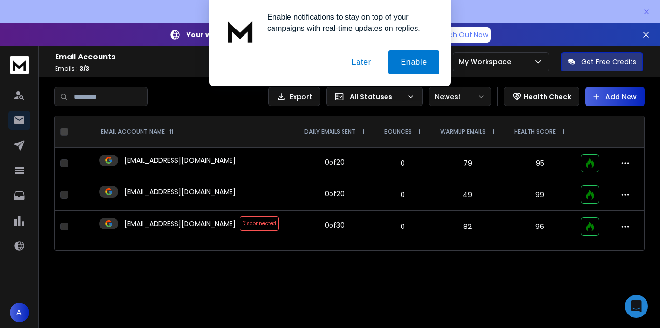
click at [249, 224] on span "Disconnected" at bounding box center [259, 223] width 39 height 14
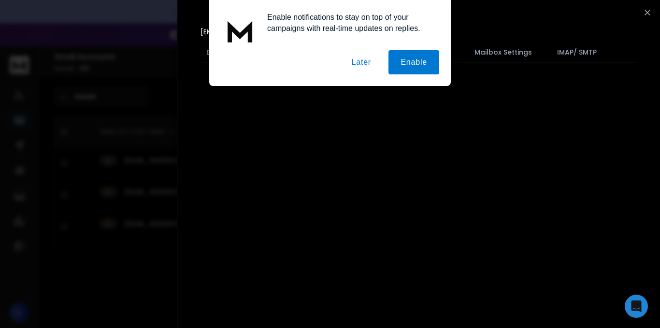
click at [354, 57] on button "Later" at bounding box center [360, 62] width 43 height 24
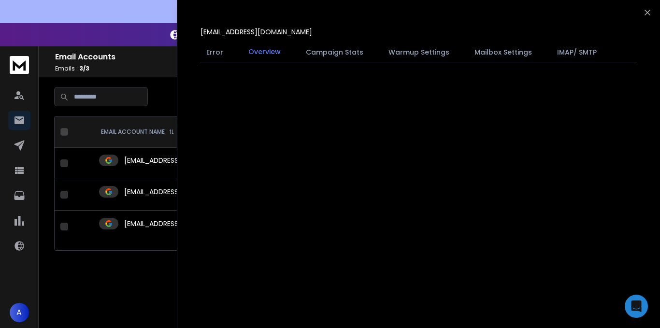
click at [354, 57] on div "Enable notifications to stay on top of your campaigns with real-time updates on…" at bounding box center [330, 43] width 660 height 86
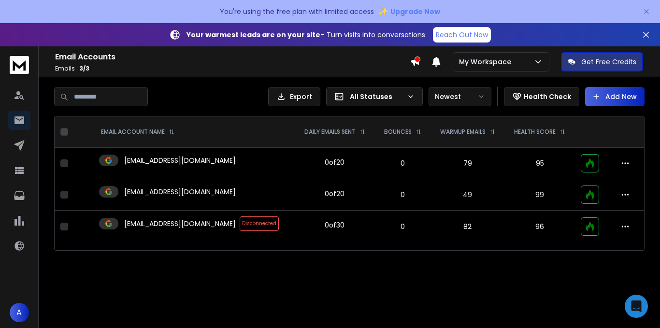
click at [240, 224] on span "Disconnected" at bounding box center [259, 223] width 39 height 14
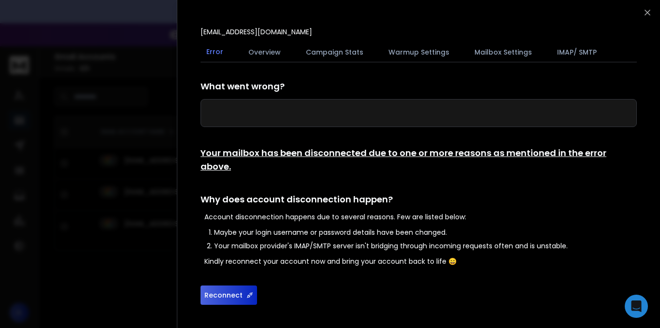
click at [236, 289] on button "Reconnect" at bounding box center [228, 295] width 57 height 19
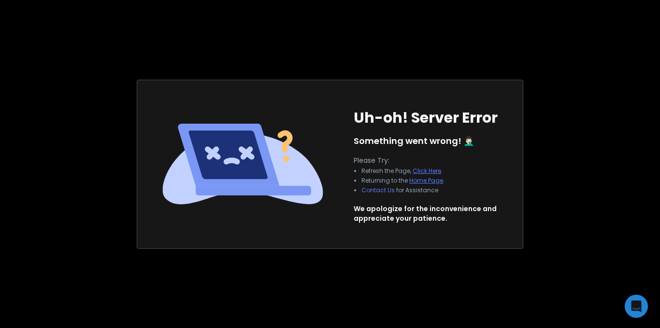
click at [428, 172] on link "Click Here" at bounding box center [427, 171] width 29 height 8
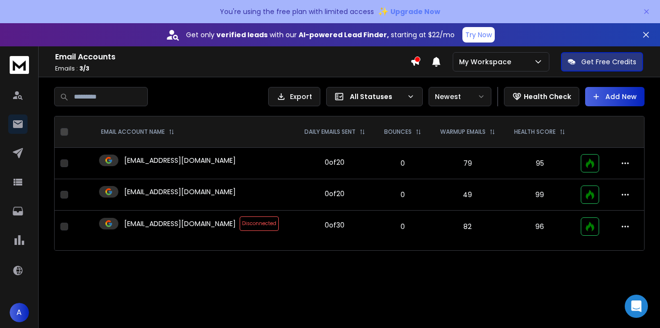
click at [240, 224] on span "Disconnected" at bounding box center [259, 223] width 39 height 14
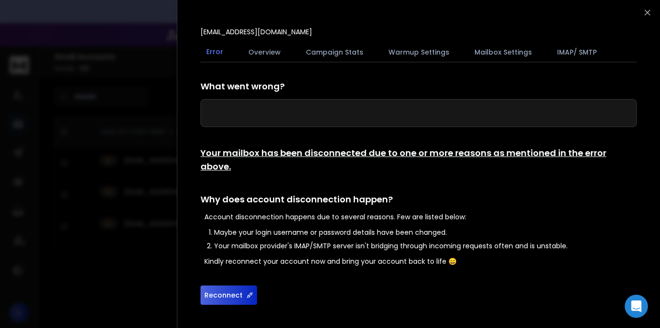
click at [233, 286] on button "Reconnect" at bounding box center [228, 295] width 57 height 19
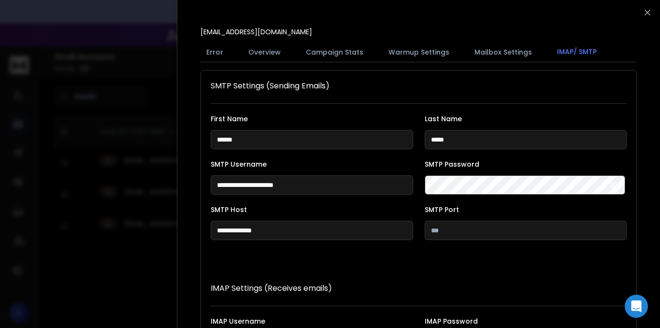
scroll to position [226, 0]
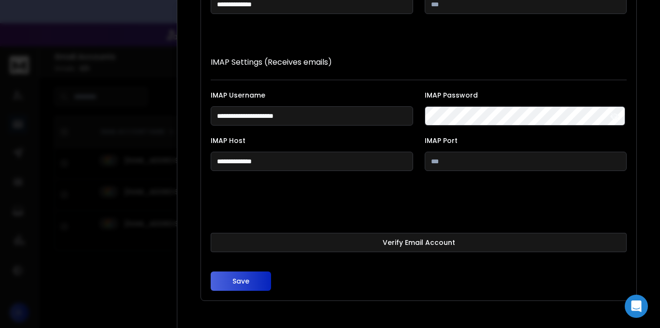
click at [247, 278] on button "Save" at bounding box center [241, 280] width 60 height 19
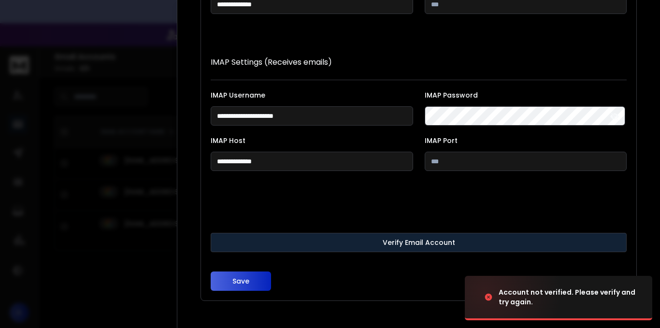
click at [356, 240] on button "Verify Email Account" at bounding box center [419, 242] width 416 height 19
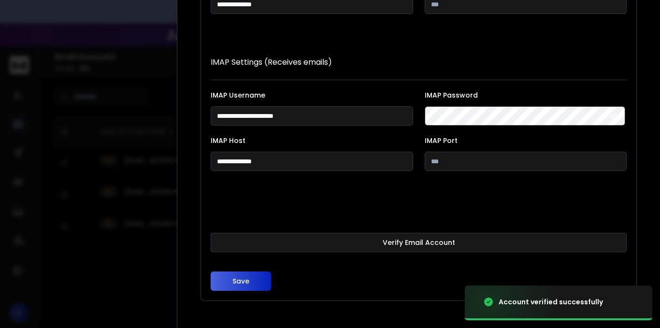
click at [247, 283] on button "Save" at bounding box center [241, 280] width 60 height 19
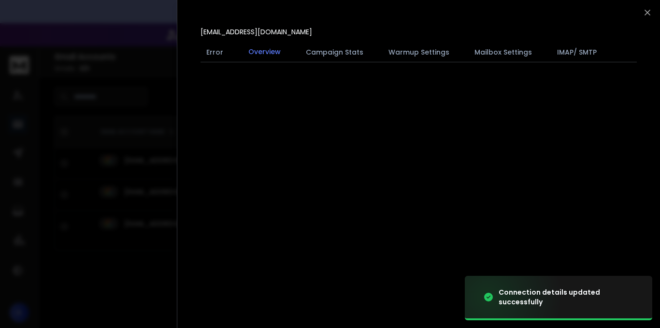
scroll to position [0, 0]
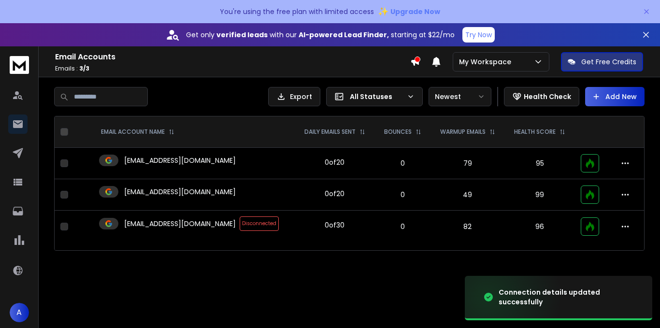
click at [240, 214] on td "aayushg272272@gmail.com Disconnected" at bounding box center [193, 227] width 201 height 32
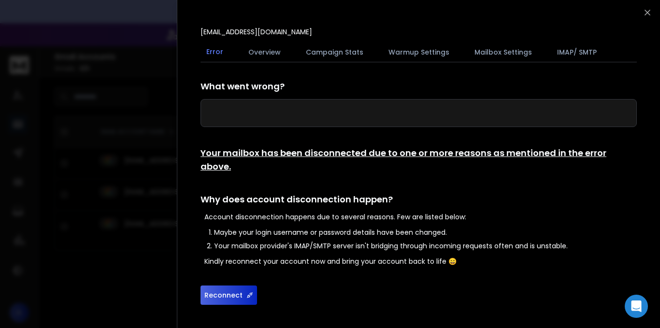
click at [221, 286] on button "Reconnect" at bounding box center [228, 295] width 57 height 19
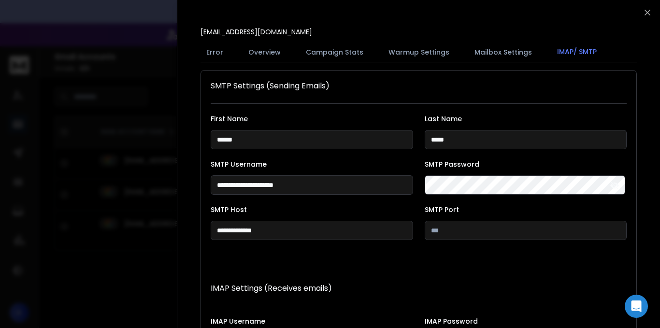
scroll to position [226, 0]
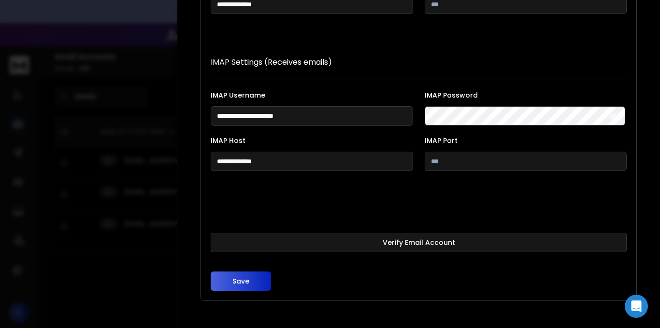
click at [260, 275] on button "Save" at bounding box center [241, 280] width 60 height 19
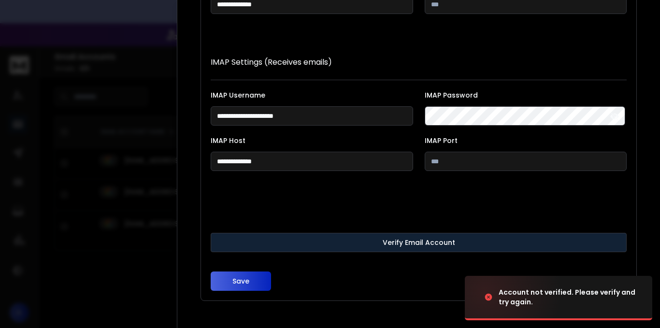
click at [333, 246] on button "Verify Email Account" at bounding box center [419, 242] width 416 height 19
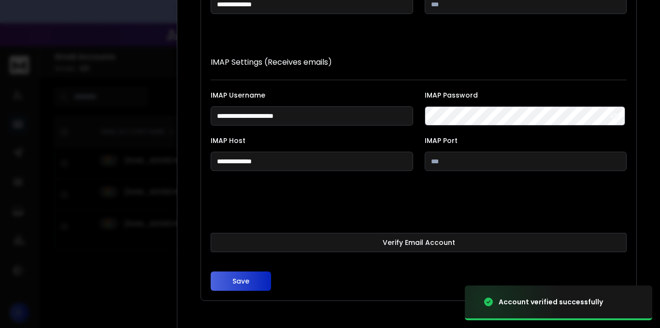
click at [239, 289] on button "Save" at bounding box center [241, 280] width 60 height 19
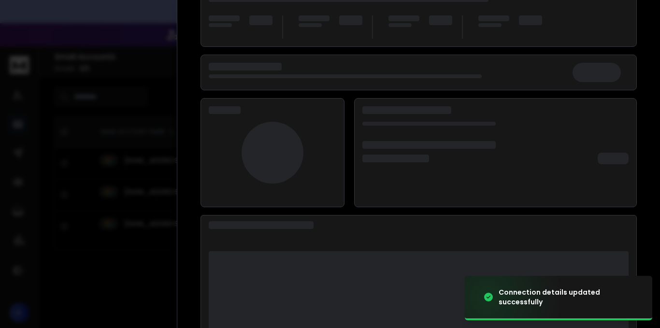
scroll to position [174, 0]
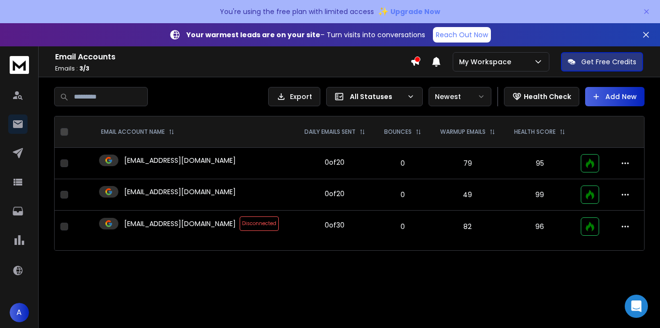
click at [538, 222] on td "96" at bounding box center [540, 227] width 70 height 32
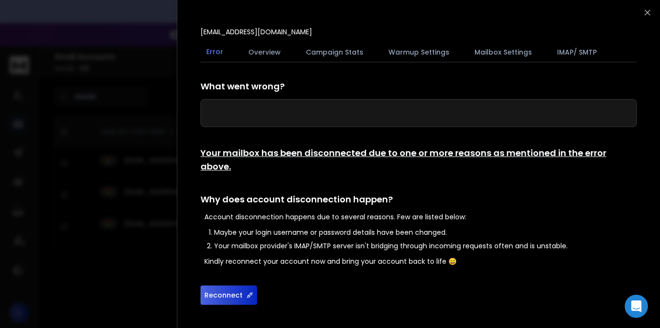
click at [317, 48] on button "Campaign Stats" at bounding box center [334, 52] width 69 height 21
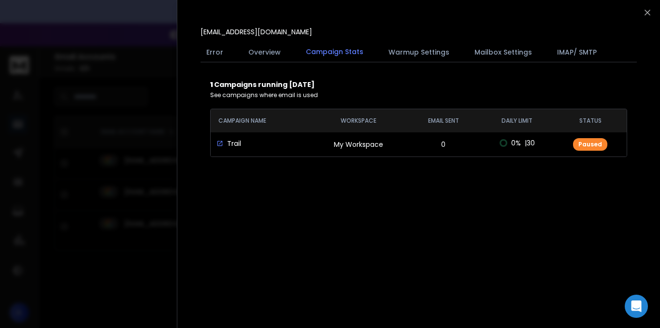
click at [392, 44] on button "Warmup Settings" at bounding box center [419, 52] width 72 height 21
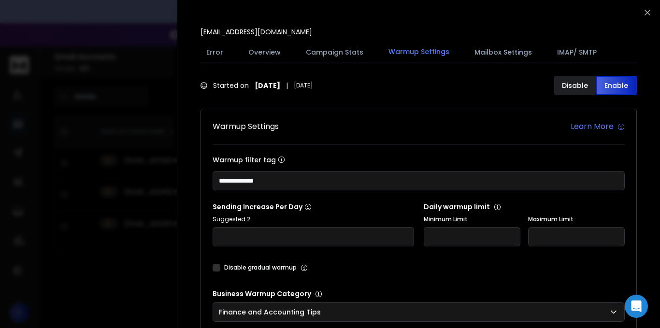
click at [485, 52] on button "Mailbox Settings" at bounding box center [503, 52] width 69 height 21
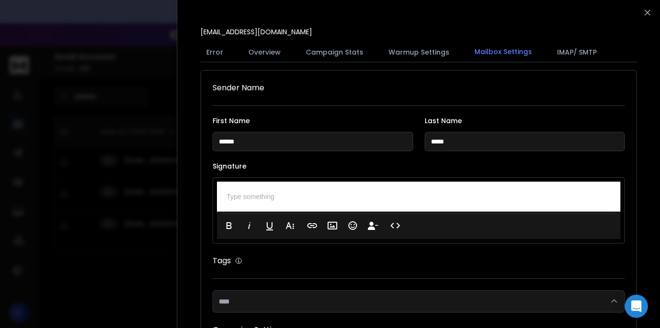
click at [327, 49] on button "Campaign Stats" at bounding box center [334, 52] width 69 height 21
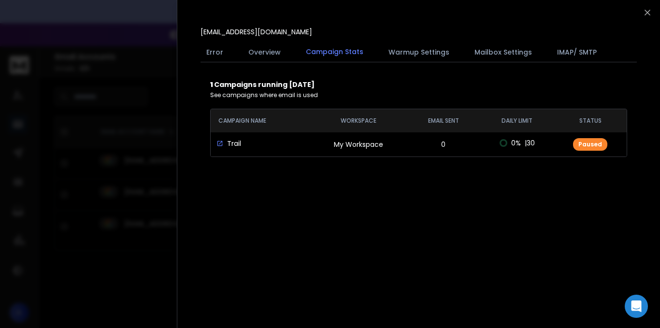
click at [276, 33] on p "[EMAIL_ADDRESS][DOMAIN_NAME]" at bounding box center [256, 32] width 112 height 10
click at [262, 50] on button "Overview" at bounding box center [265, 52] width 44 height 21
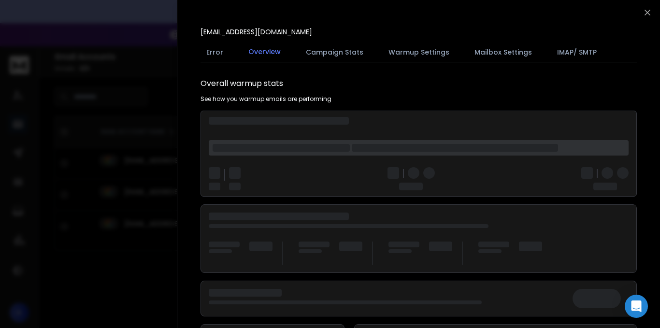
click at [214, 54] on button "Error" at bounding box center [214, 52] width 29 height 21
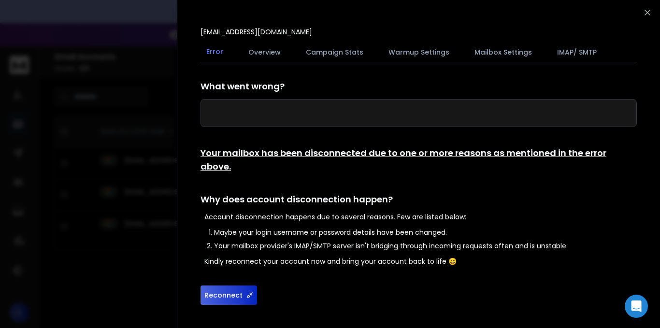
click at [273, 51] on button "Overview" at bounding box center [265, 52] width 44 height 21
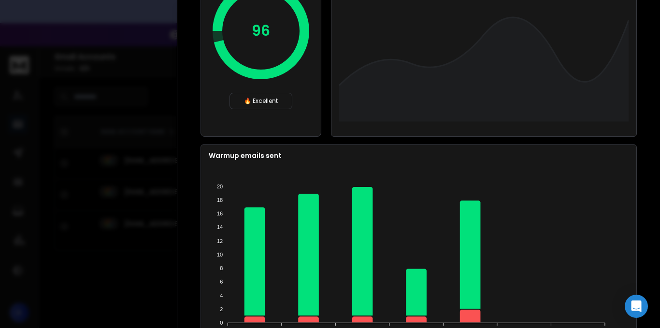
scroll to position [433, 0]
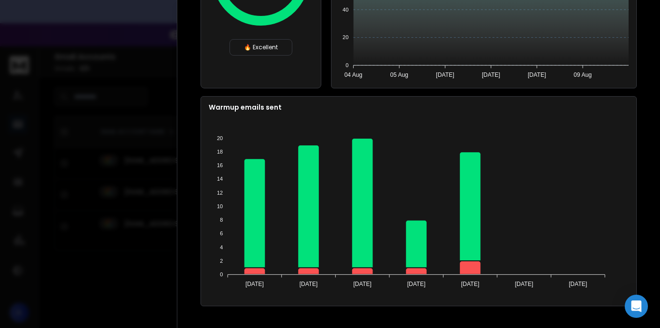
click at [150, 169] on div at bounding box center [330, 164] width 660 height 328
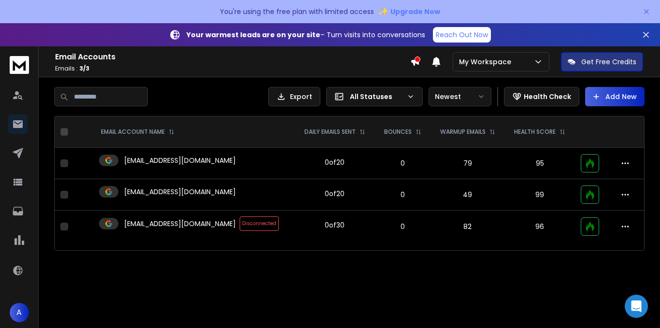
click at [240, 224] on span "Disconnected" at bounding box center [259, 223] width 39 height 14
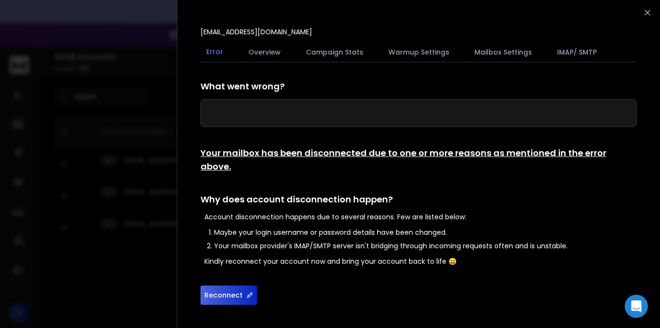
click at [226, 286] on button "Reconnect" at bounding box center [228, 295] width 57 height 19
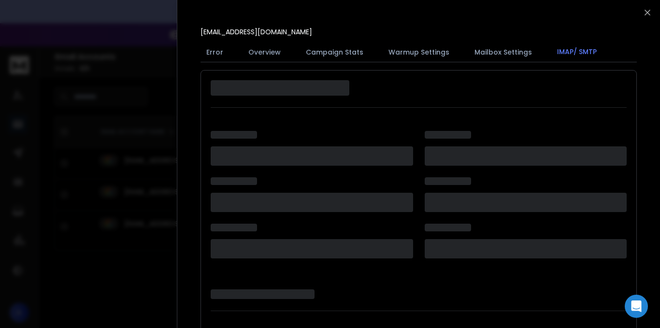
scroll to position [225, 0]
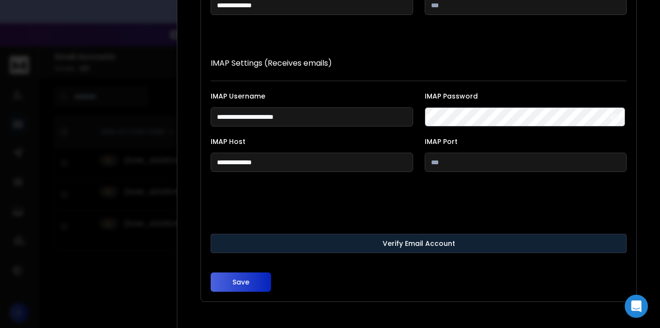
click at [376, 241] on button "Verify Email Account" at bounding box center [419, 243] width 416 height 19
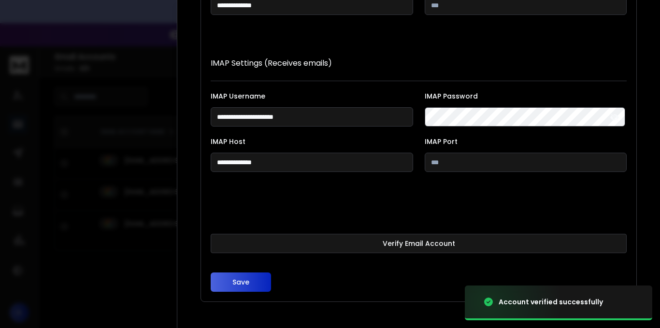
click at [259, 281] on button "Save" at bounding box center [241, 281] width 60 height 19
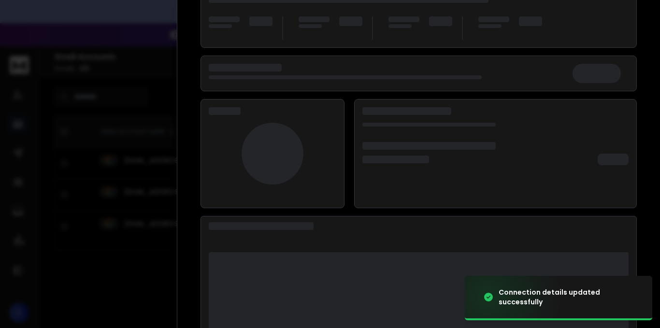
scroll to position [174, 0]
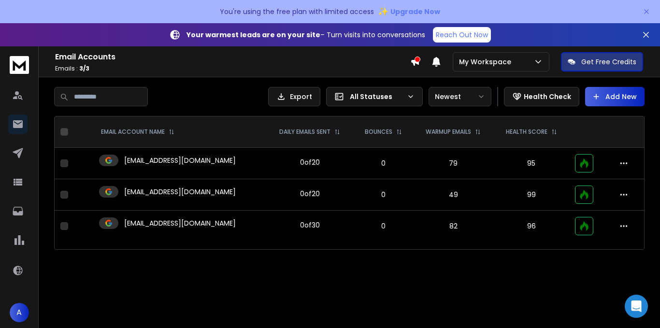
click at [523, 226] on td "96" at bounding box center [531, 226] width 76 height 31
click at [561, 98] on p "Health Check" at bounding box center [547, 97] width 47 height 10
click at [23, 104] on link at bounding box center [17, 95] width 19 height 19
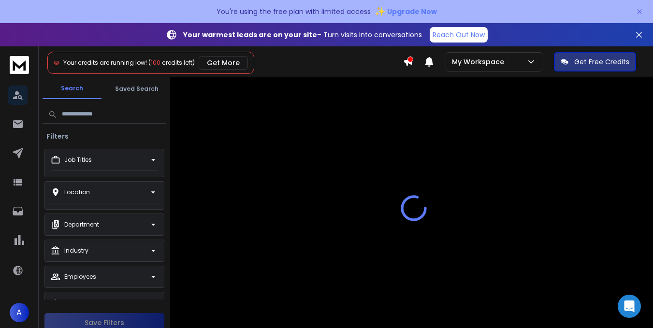
click at [21, 69] on img at bounding box center [19, 65] width 19 height 18
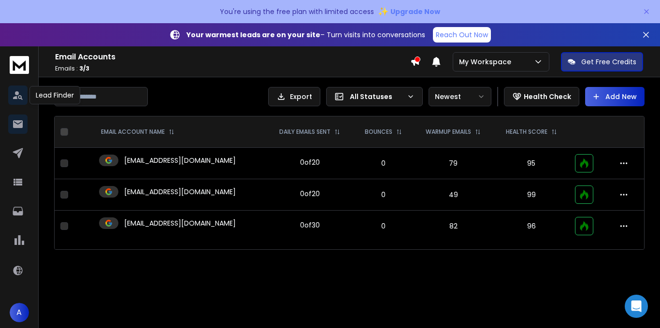
click at [18, 100] on icon at bounding box center [18, 95] width 12 height 12
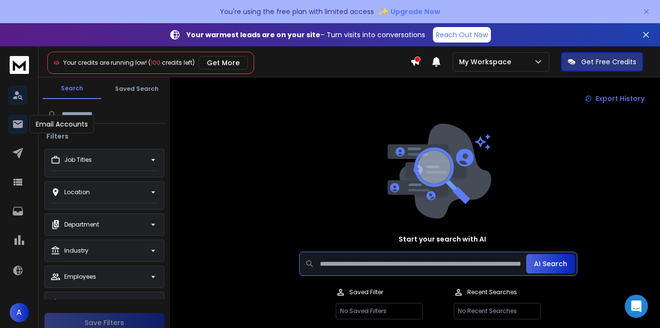
click at [19, 125] on icon at bounding box center [18, 124] width 10 height 8
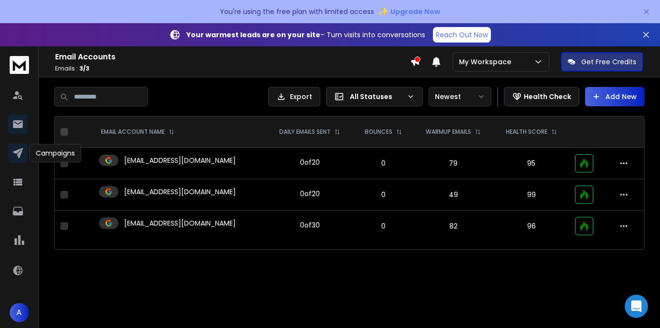
click at [21, 162] on link at bounding box center [17, 152] width 19 height 19
